Goal: Task Accomplishment & Management: Manage account settings

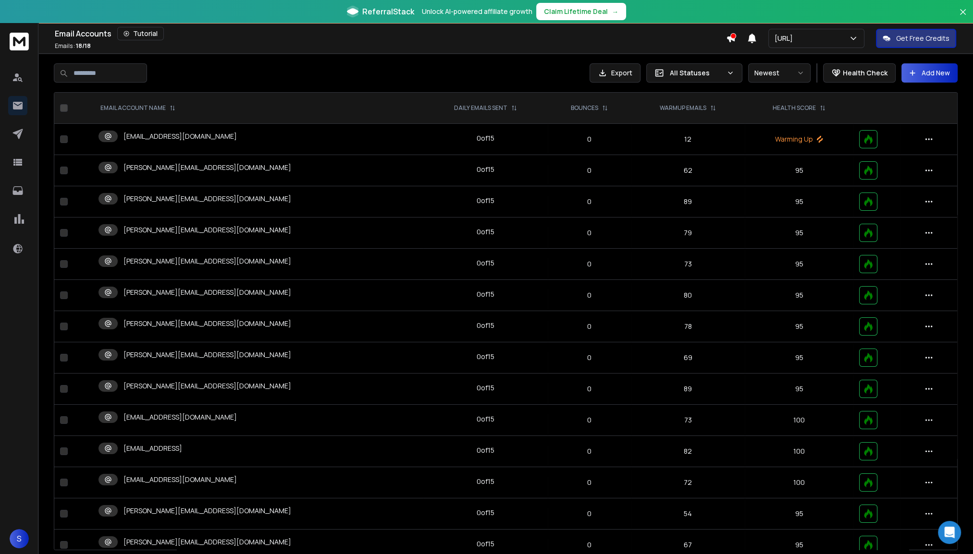
click at [928, 73] on button "Add New" at bounding box center [929, 72] width 56 height 19
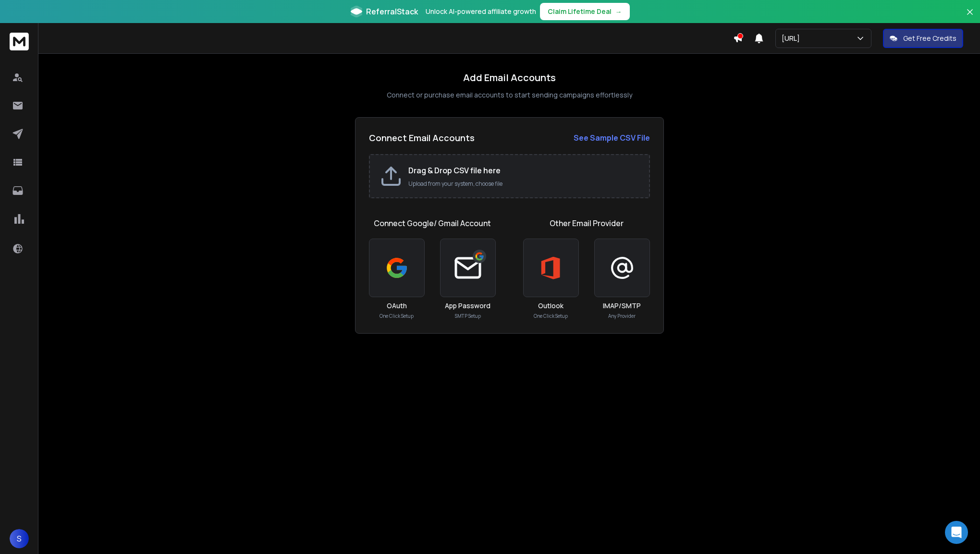
click at [481, 174] on h2 "Drag & Drop CSV file here" at bounding box center [523, 171] width 231 height 12
click at [597, 137] on strong "See Sample CSV File" at bounding box center [612, 138] width 76 height 11
click at [425, 178] on div "Drag & Drop CSV file here Upload from your system, choose file" at bounding box center [523, 176] width 231 height 23
type input "**********"
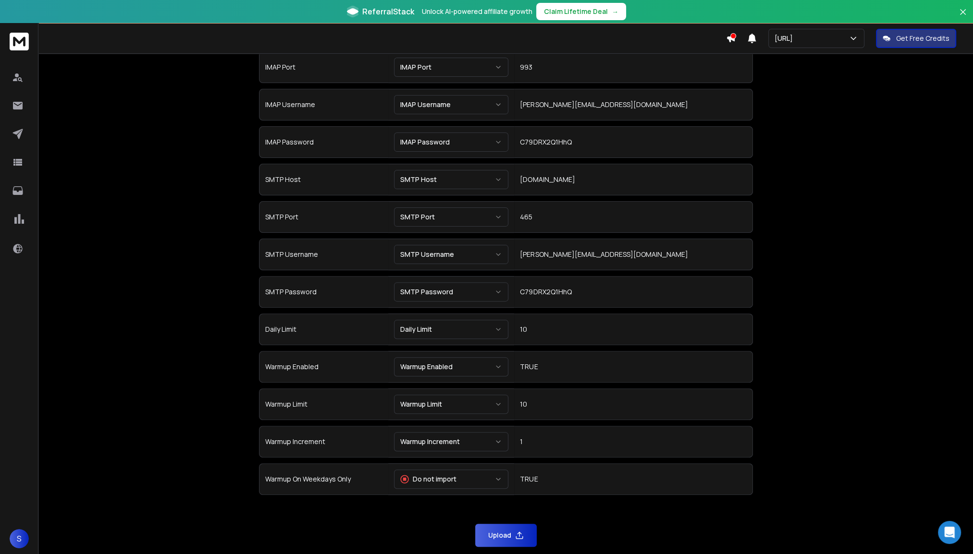
scroll to position [528, 0]
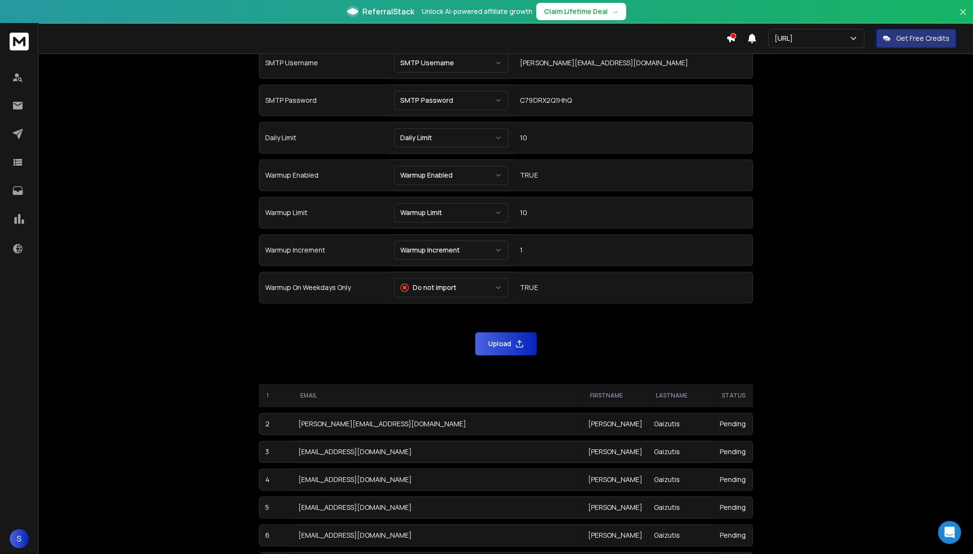
click at [509, 340] on p "Upload" at bounding box center [499, 344] width 23 height 10
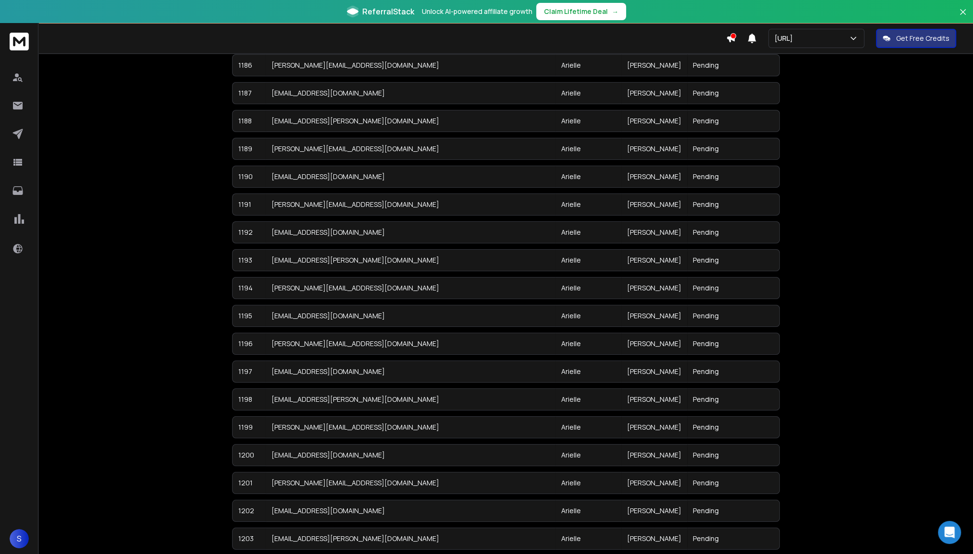
scroll to position [33417, 0]
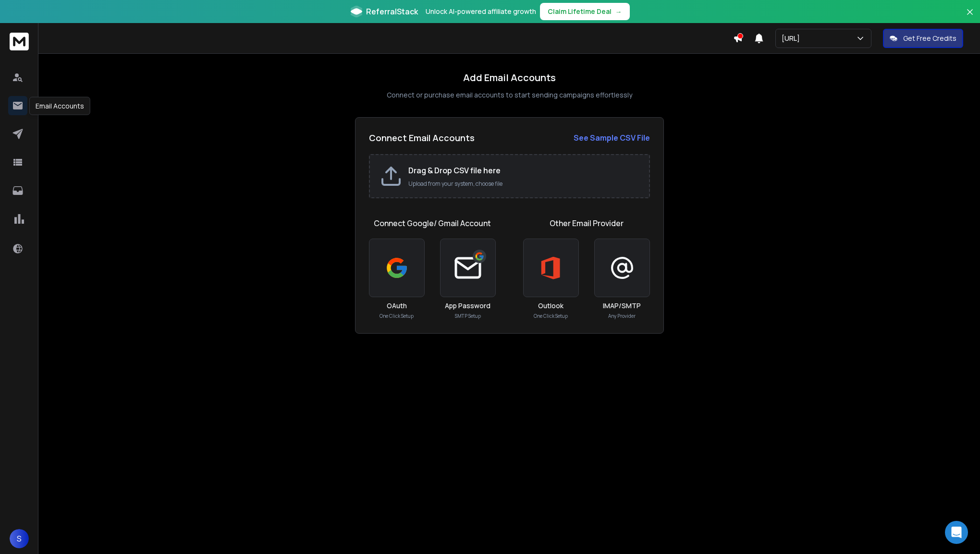
click at [13, 100] on icon at bounding box center [18, 106] width 12 height 12
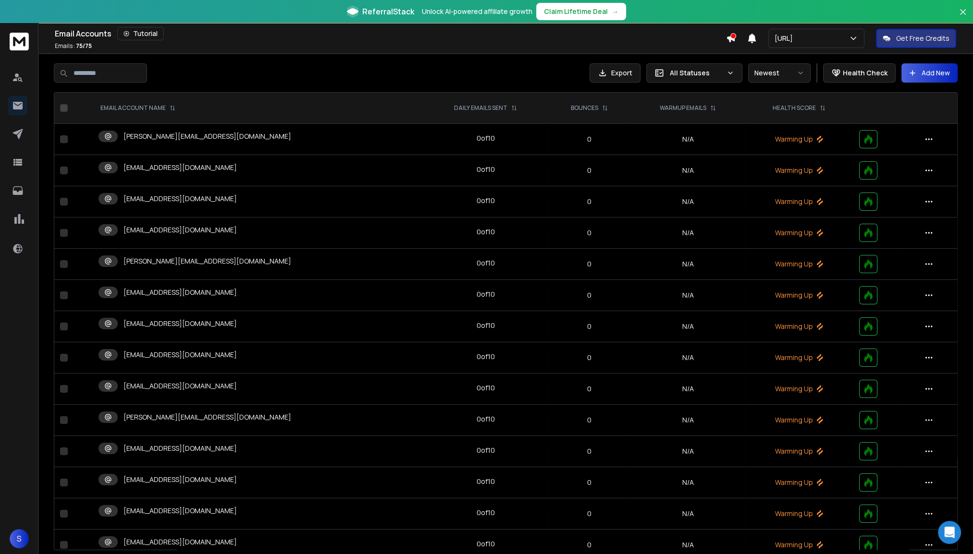
click at [66, 141] on button "button" at bounding box center [64, 139] width 8 height 8
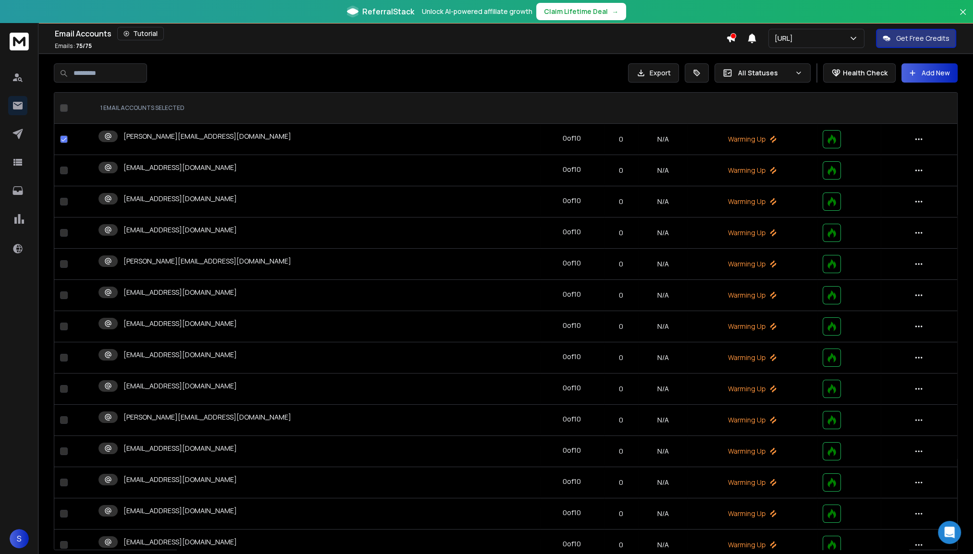
click at [64, 168] on button "button" at bounding box center [64, 171] width 8 height 8
click at [68, 196] on td at bounding box center [73, 201] width 38 height 31
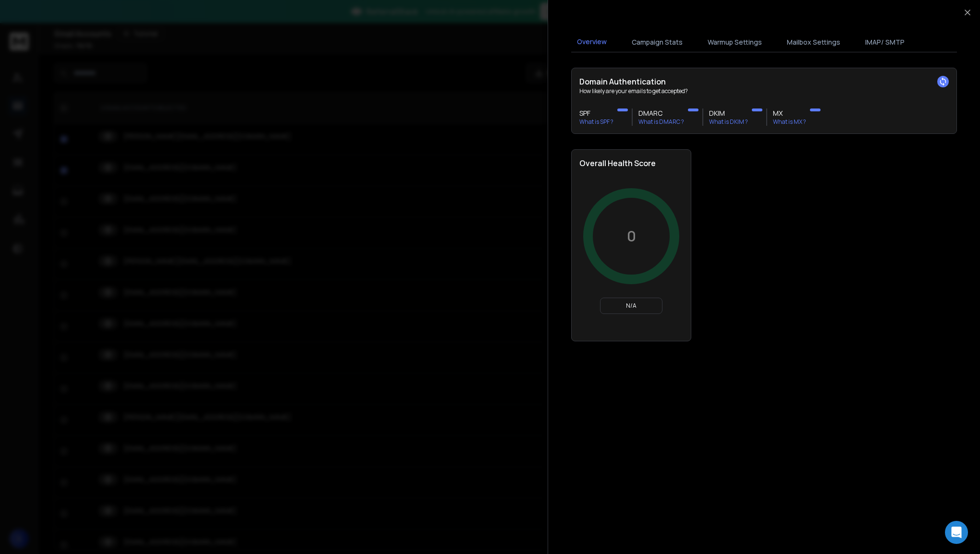
click at [970, 15] on div "Multi Select Table Sheet Overview Campaign Stats Warmup Settings Mailbox Settin…" at bounding box center [764, 277] width 432 height 554
click at [967, 13] on icon "button" at bounding box center [968, 13] width 10 height 10
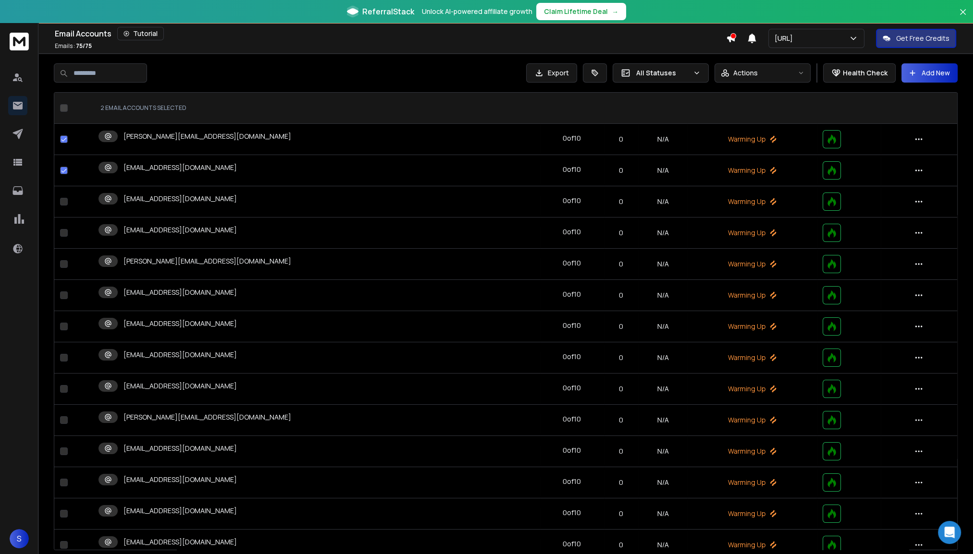
click at [61, 199] on button "button" at bounding box center [64, 202] width 8 height 8
click at [63, 231] on button "button" at bounding box center [64, 233] width 8 height 8
click at [63, 266] on button "button" at bounding box center [64, 264] width 8 height 8
click at [65, 295] on button "button" at bounding box center [64, 296] width 8 height 8
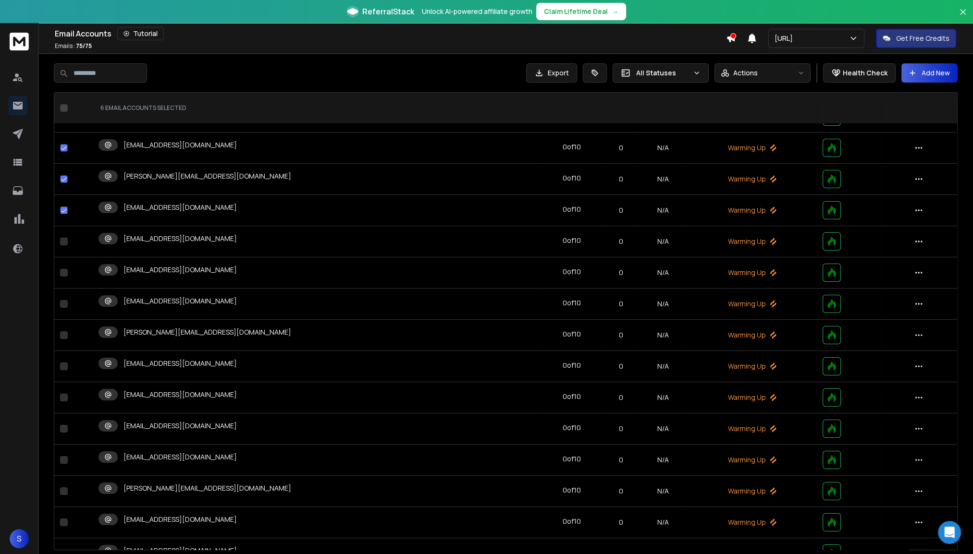
scroll to position [48, 0]
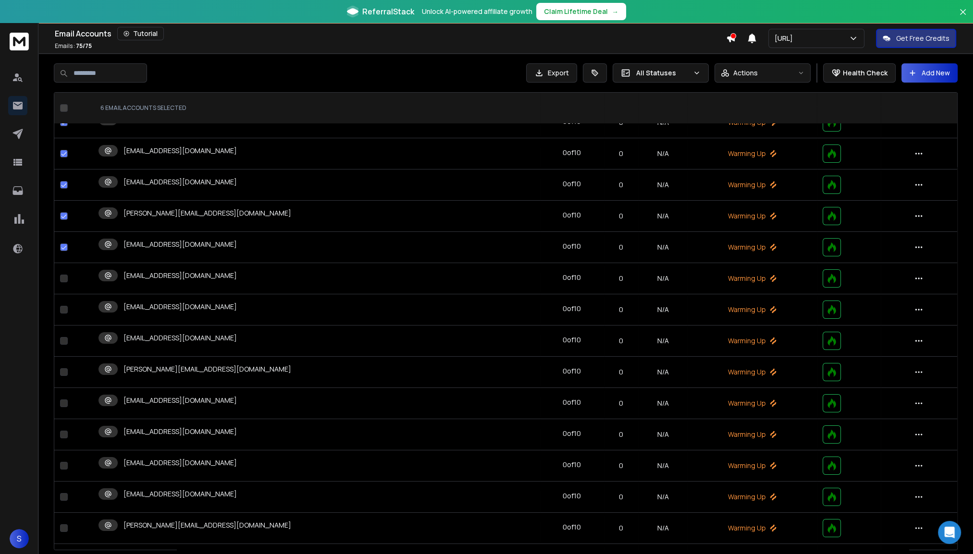
click at [62, 277] on button "button" at bounding box center [64, 279] width 8 height 8
click at [61, 307] on button "button" at bounding box center [64, 310] width 8 height 8
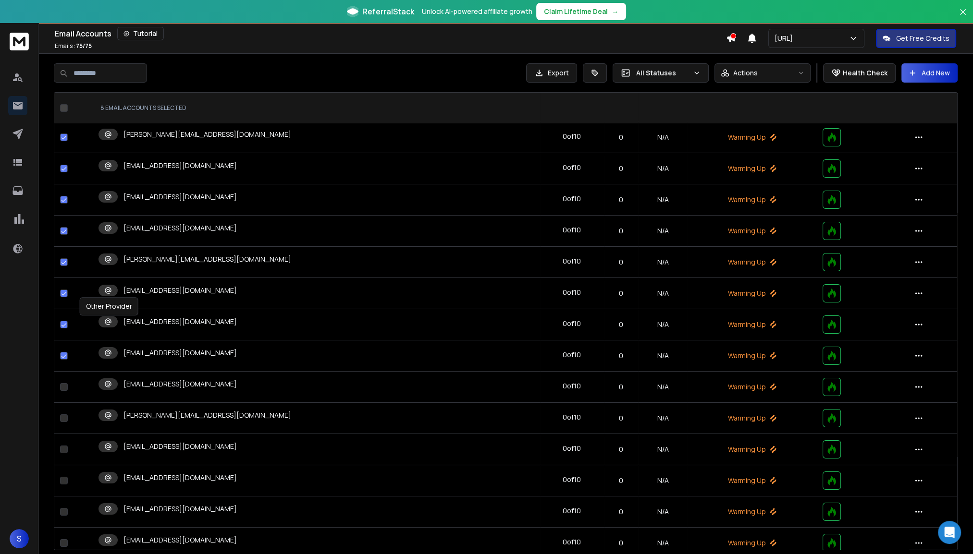
scroll to position [0, 0]
click at [62, 105] on button "Select this Page" at bounding box center [64, 108] width 8 height 8
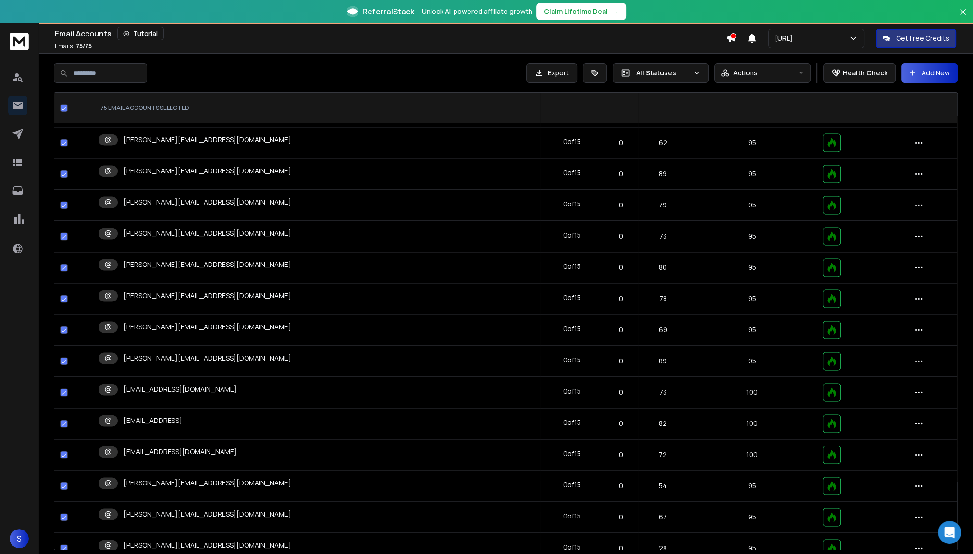
scroll to position [1915, 0]
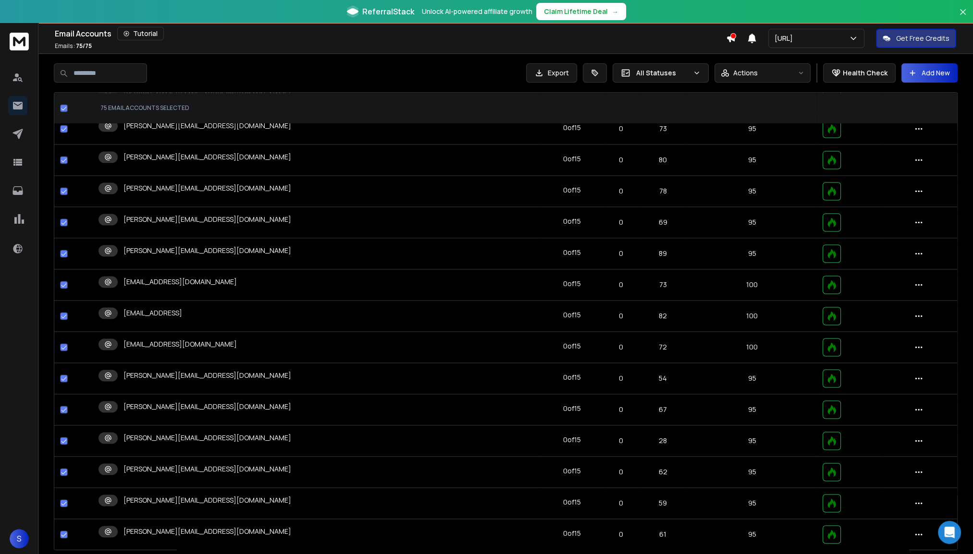
click at [61, 531] on button "button" at bounding box center [64, 535] width 8 height 8
click at [62, 490] on td at bounding box center [73, 503] width 38 height 31
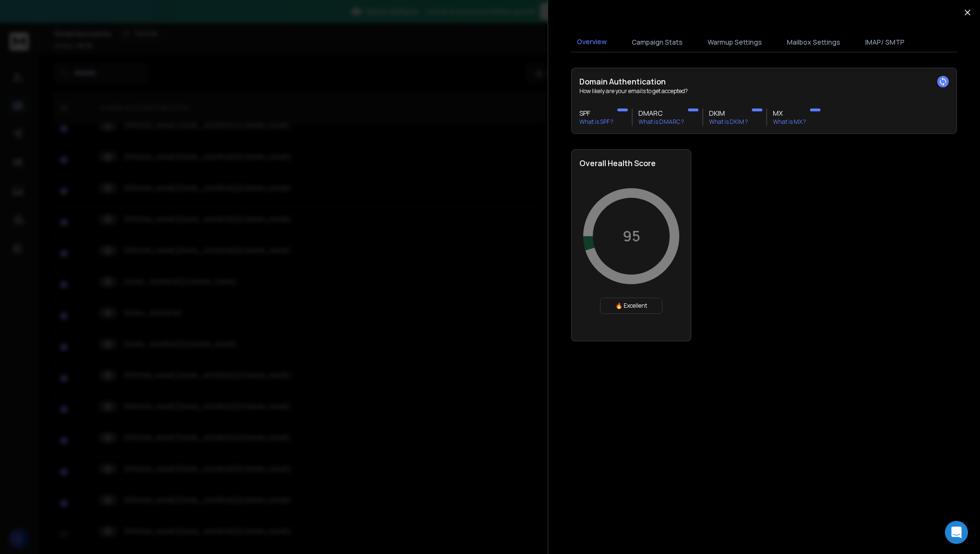
click at [963, 11] on icon "button" at bounding box center [968, 13] width 10 height 10
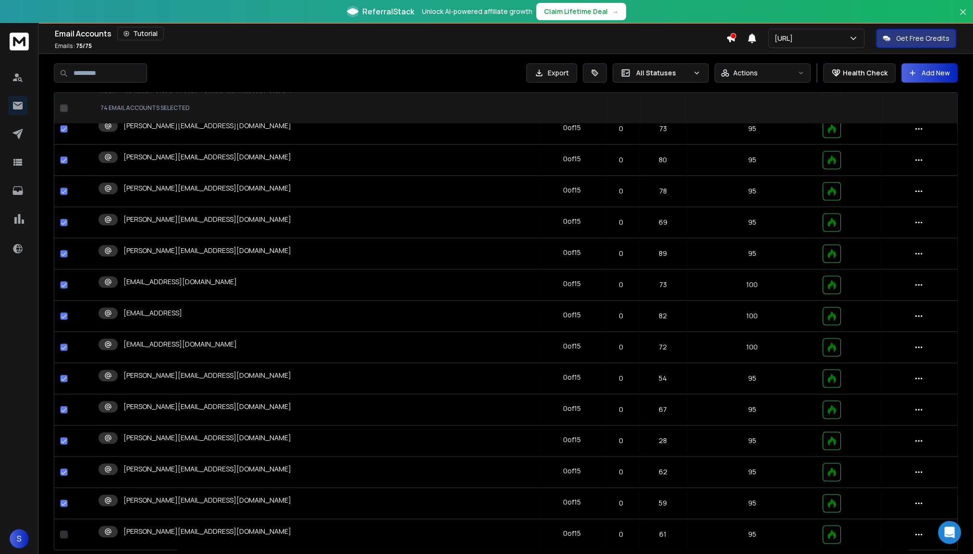
click at [61, 500] on button "button" at bounding box center [64, 504] width 8 height 8
click at [66, 468] on button "button" at bounding box center [64, 472] width 8 height 8
click at [66, 437] on button "button" at bounding box center [64, 441] width 8 height 8
click at [65, 406] on button "button" at bounding box center [64, 410] width 8 height 8
click at [62, 375] on button "button" at bounding box center [64, 379] width 8 height 8
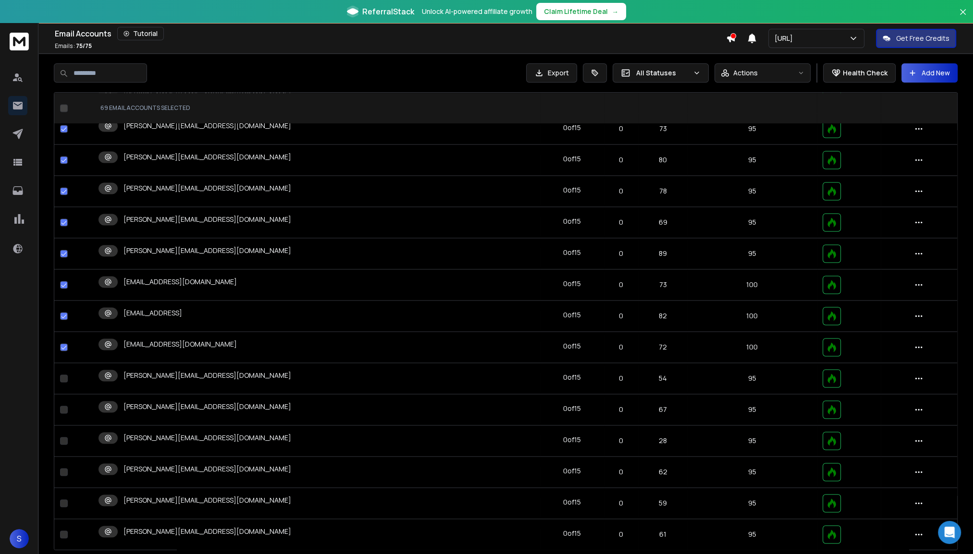
click at [64, 343] on button "button" at bounding box center [64, 347] width 8 height 8
click at [62, 312] on button "button" at bounding box center [64, 316] width 8 height 8
click at [64, 281] on button "button" at bounding box center [64, 285] width 8 height 8
click at [63, 250] on button "button" at bounding box center [64, 254] width 8 height 8
click at [63, 219] on button "button" at bounding box center [64, 223] width 8 height 8
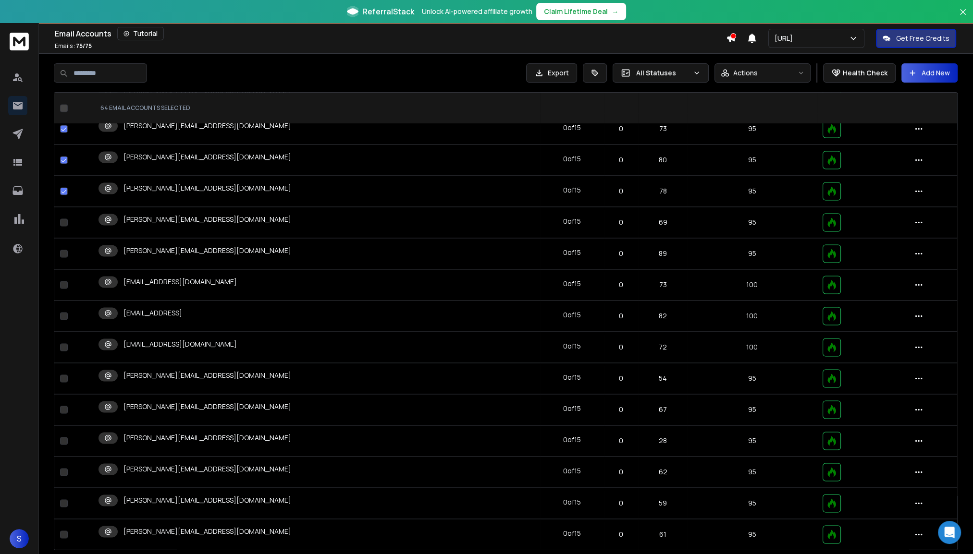
click at [65, 187] on button "button" at bounding box center [64, 191] width 8 height 8
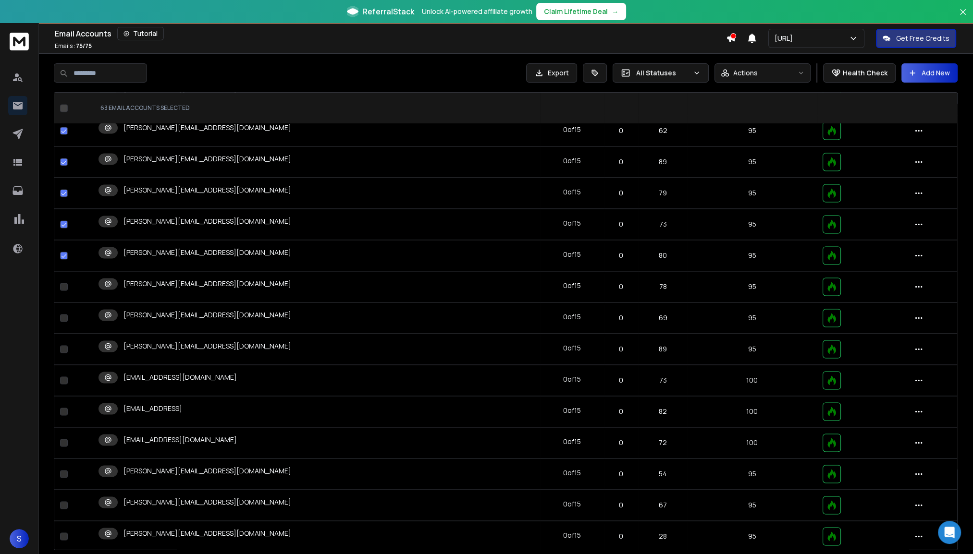
scroll to position [1819, 0]
click at [64, 252] on button "button" at bounding box center [64, 256] width 8 height 8
click at [63, 221] on button "button" at bounding box center [64, 225] width 8 height 8
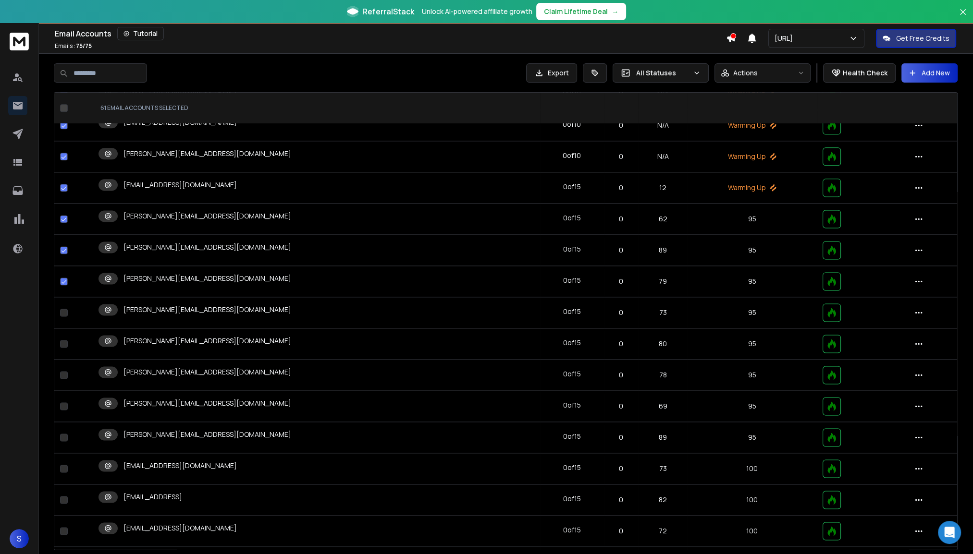
scroll to position [1723, 0]
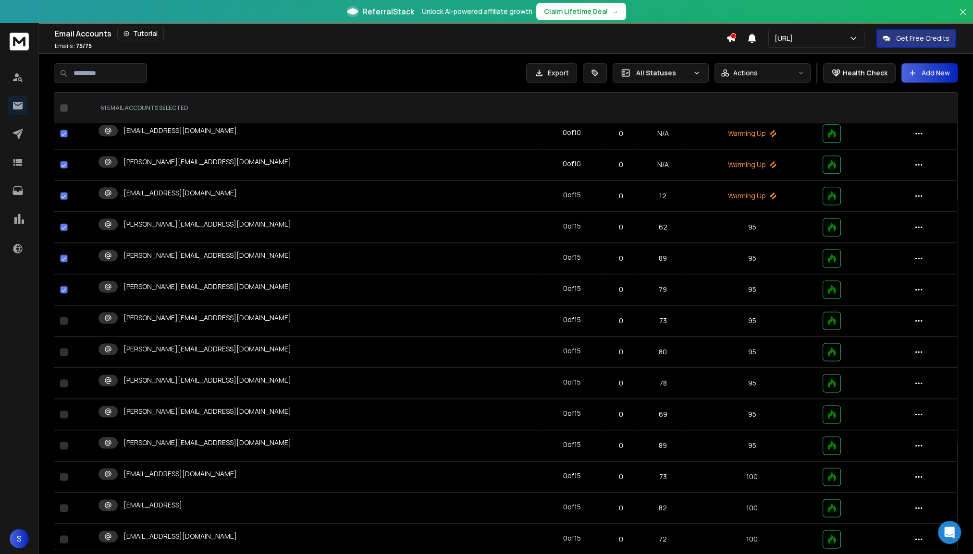
click at [63, 286] on button "button" at bounding box center [64, 290] width 8 height 8
click at [64, 255] on button "button" at bounding box center [64, 259] width 8 height 8
click at [63, 223] on button "button" at bounding box center [64, 227] width 8 height 8
click at [64, 192] on button "button" at bounding box center [64, 196] width 8 height 8
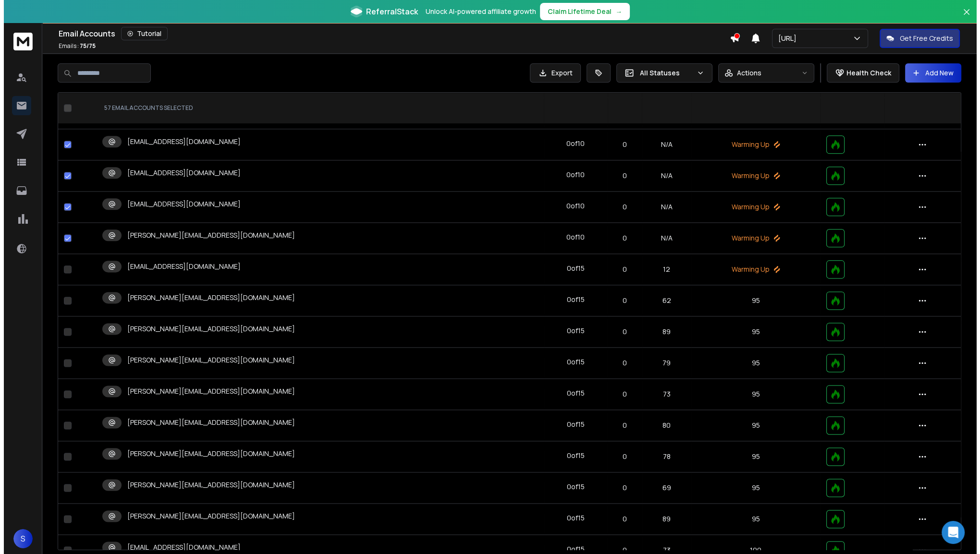
scroll to position [1627, 0]
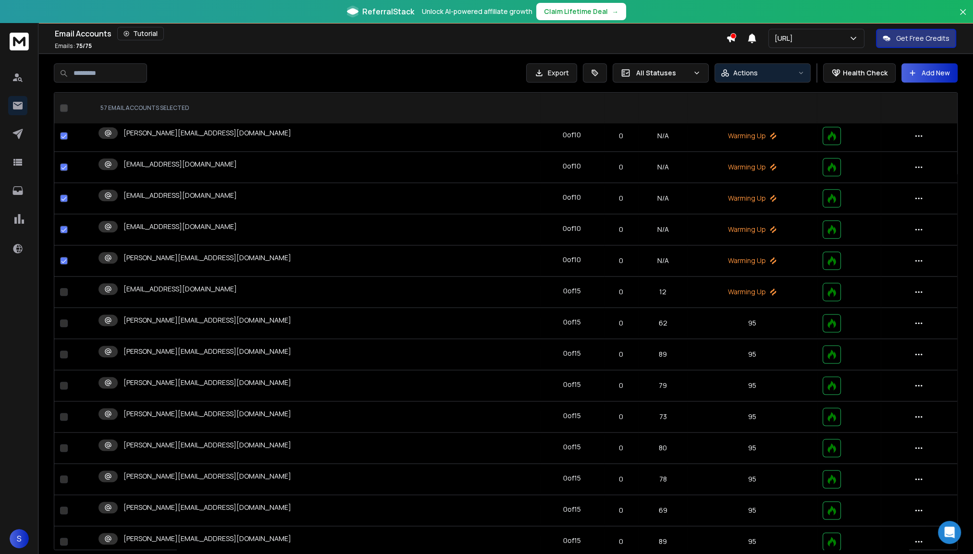
click at [766, 67] on button "Actions" at bounding box center [762, 72] width 96 height 19
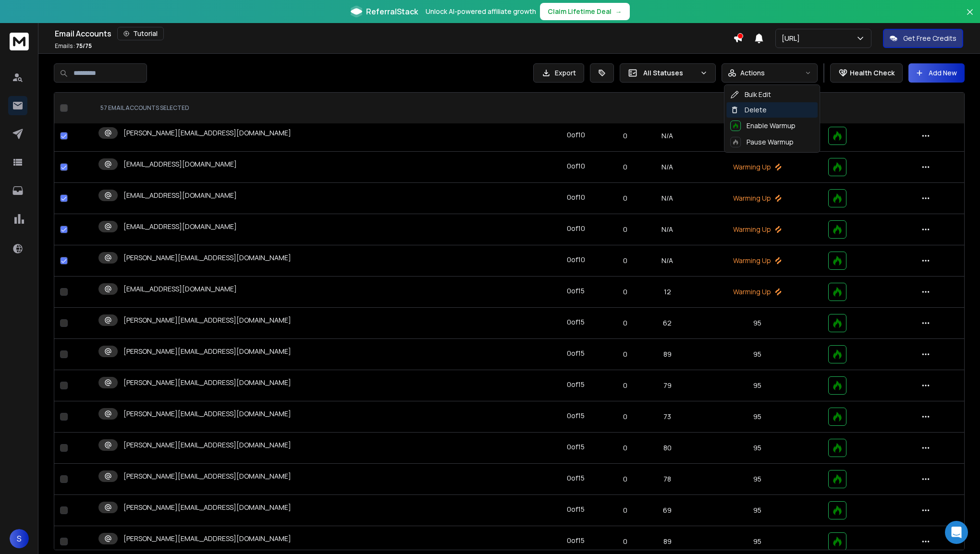
click at [762, 106] on div "Delete" at bounding box center [748, 110] width 37 height 10
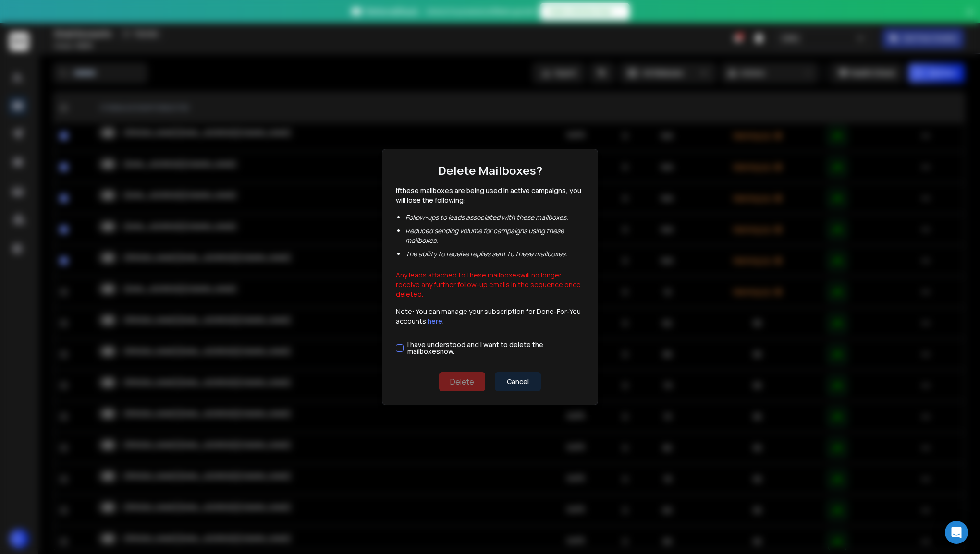
click at [396, 344] on button "I have understood and I want to delete the mailbox es now." at bounding box center [400, 348] width 8 height 8
click at [470, 376] on button "Delete" at bounding box center [462, 381] width 46 height 19
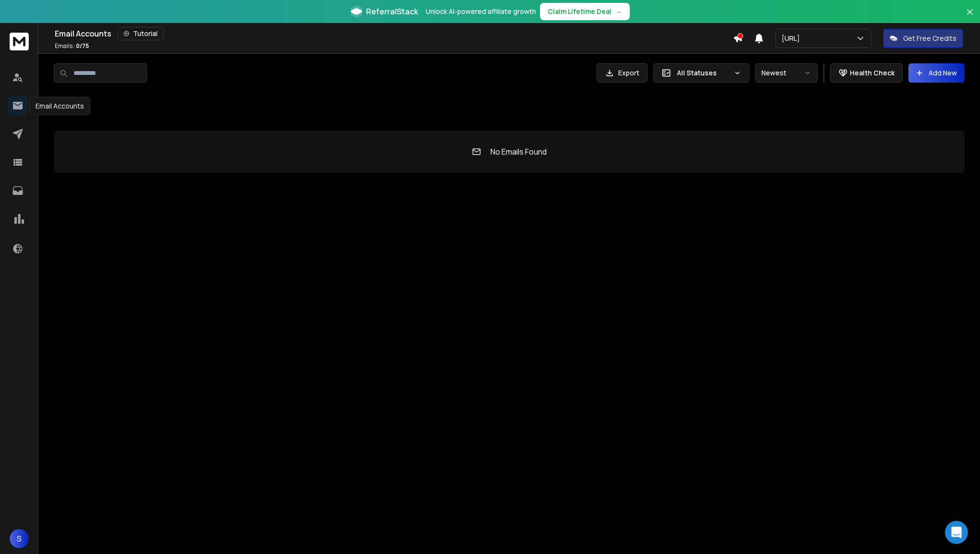
click at [12, 103] on icon at bounding box center [18, 106] width 12 height 12
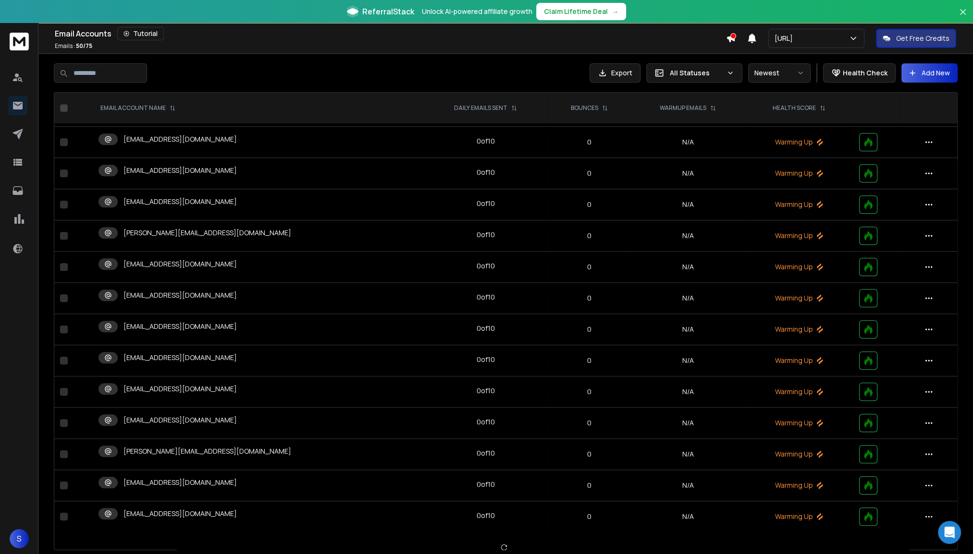
scroll to position [1137, 0]
